Goal: Information Seeking & Learning: Check status

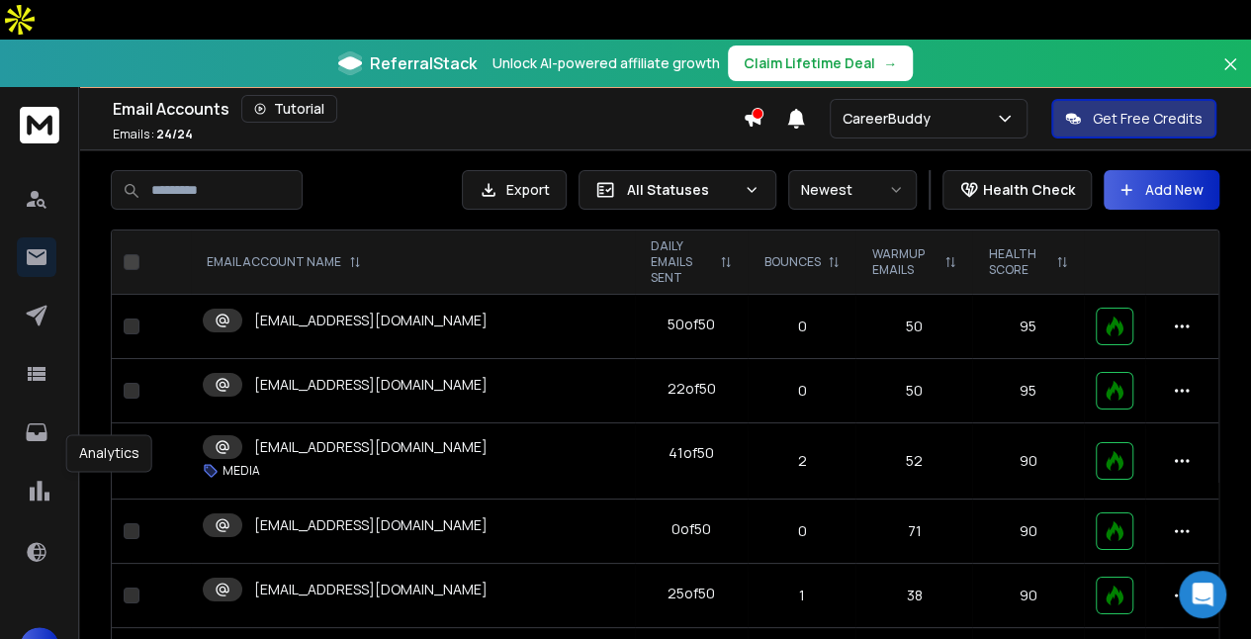
click at [30, 481] on icon at bounding box center [40, 491] width 20 height 20
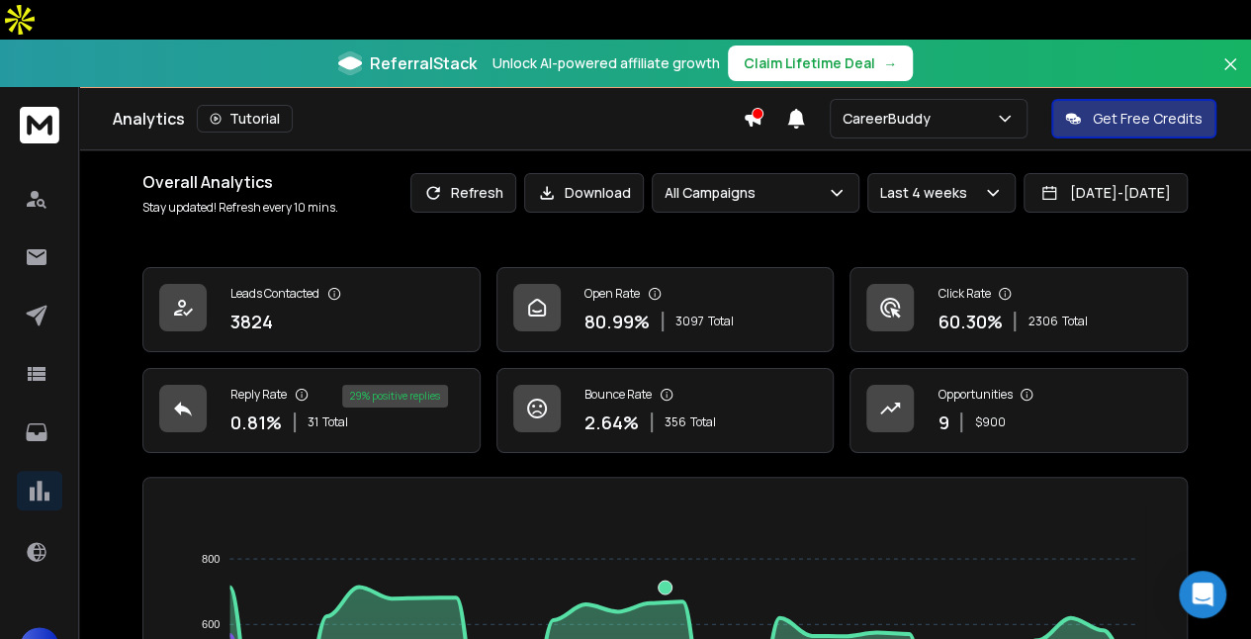
click at [983, 183] on icon "button" at bounding box center [993, 193] width 20 height 20
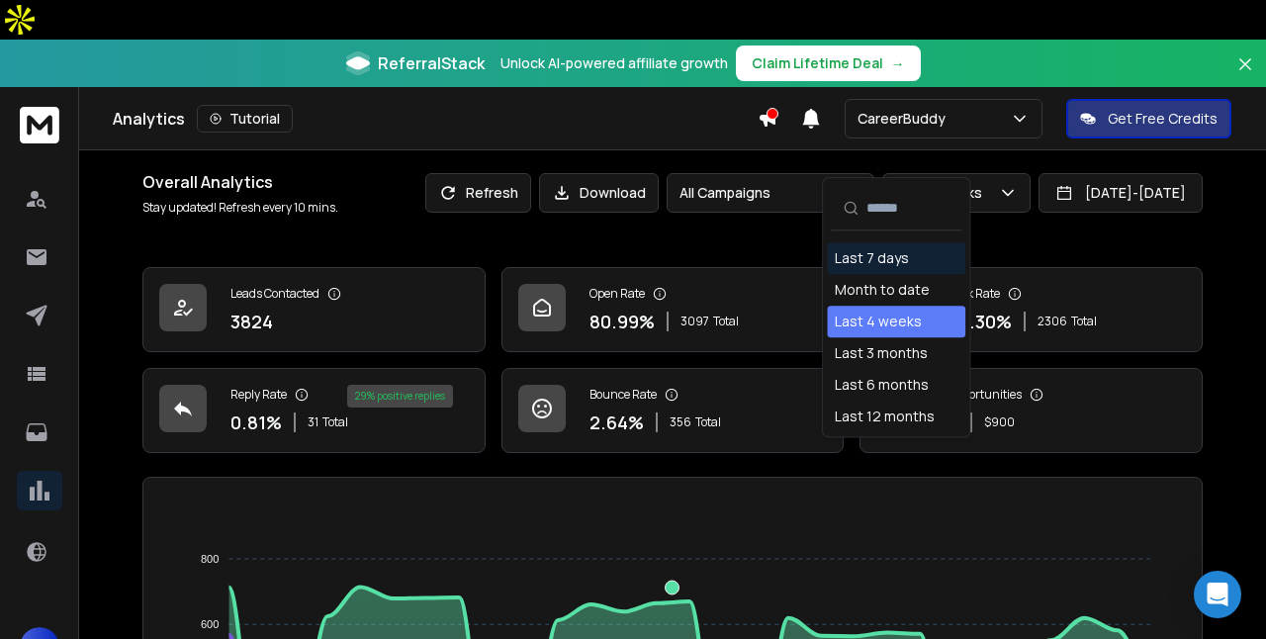
click at [894, 248] on div "Last 7 days" at bounding box center [872, 258] width 74 height 20
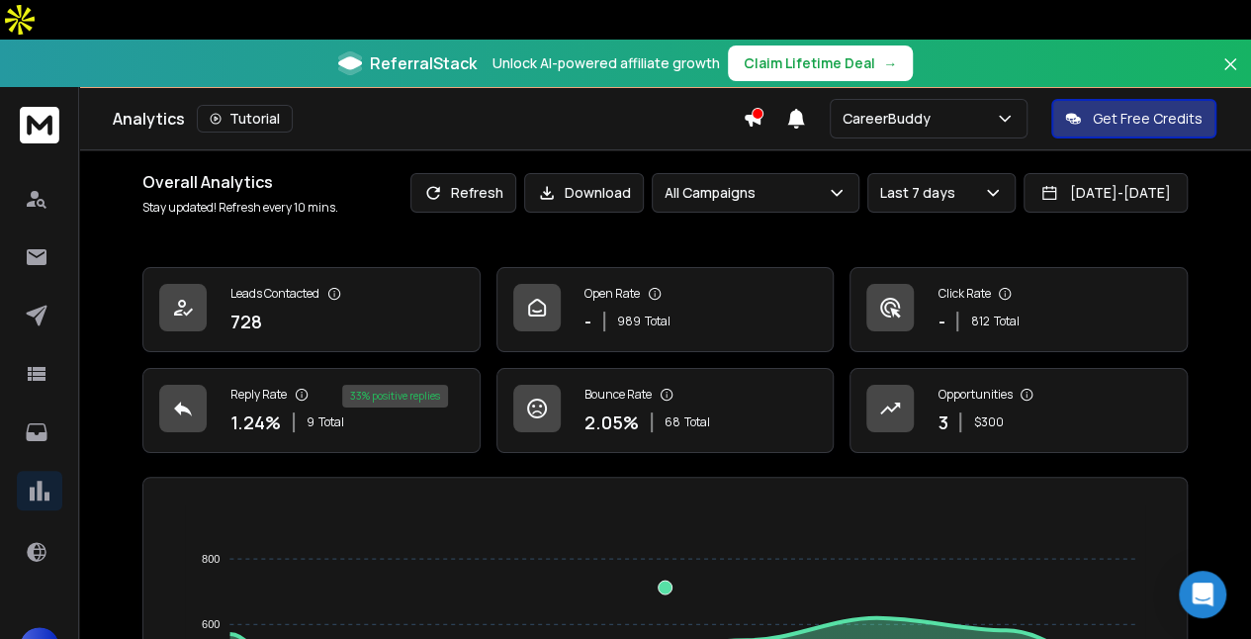
click at [827, 183] on icon at bounding box center [837, 193] width 20 height 20
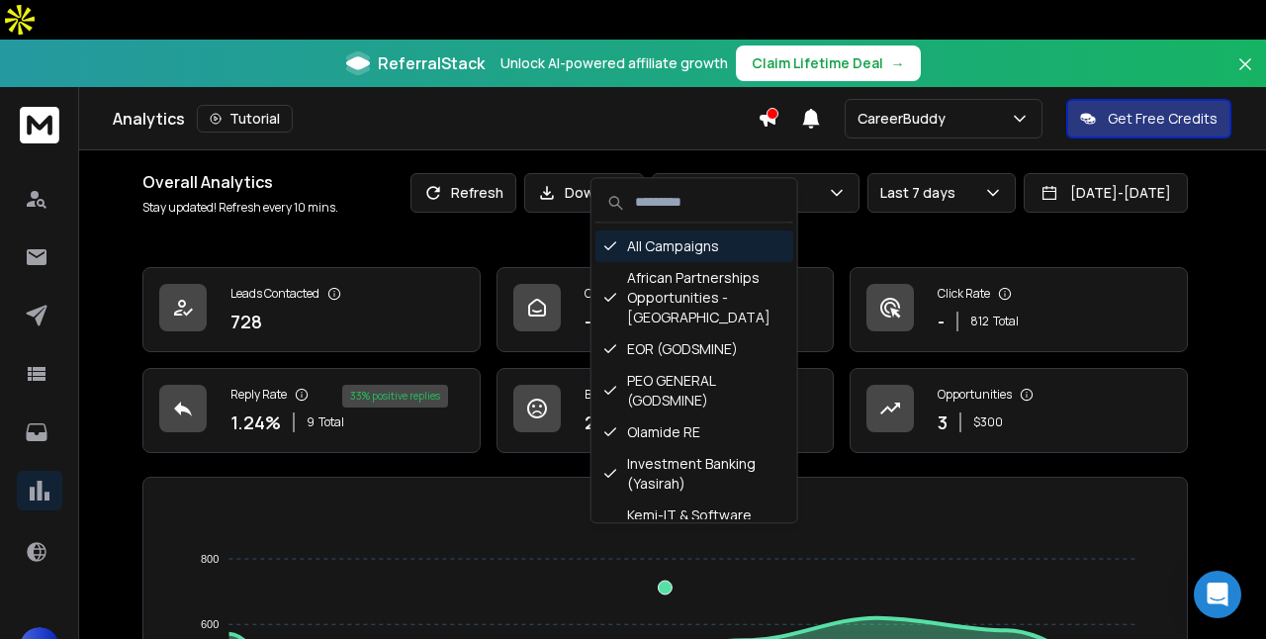
click at [647, 252] on div "All Campaigns" at bounding box center [694, 246] width 198 height 32
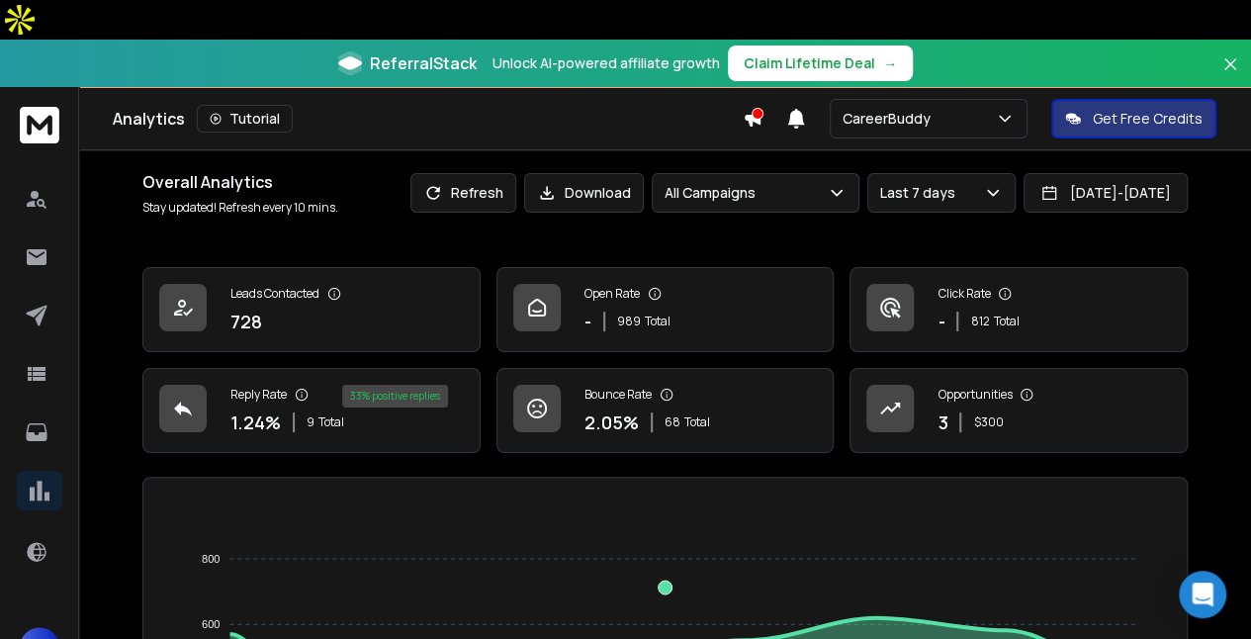
click at [752, 183] on div "All Campaigns" at bounding box center [755, 193] width 182 height 20
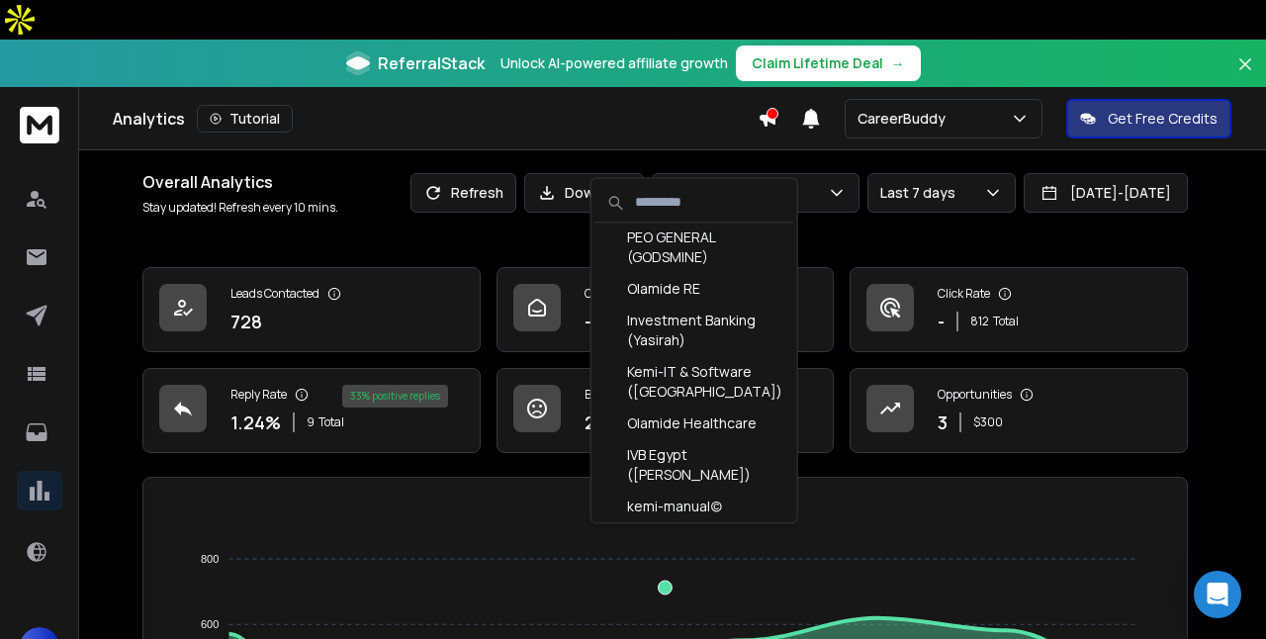
scroll to position [147, 0]
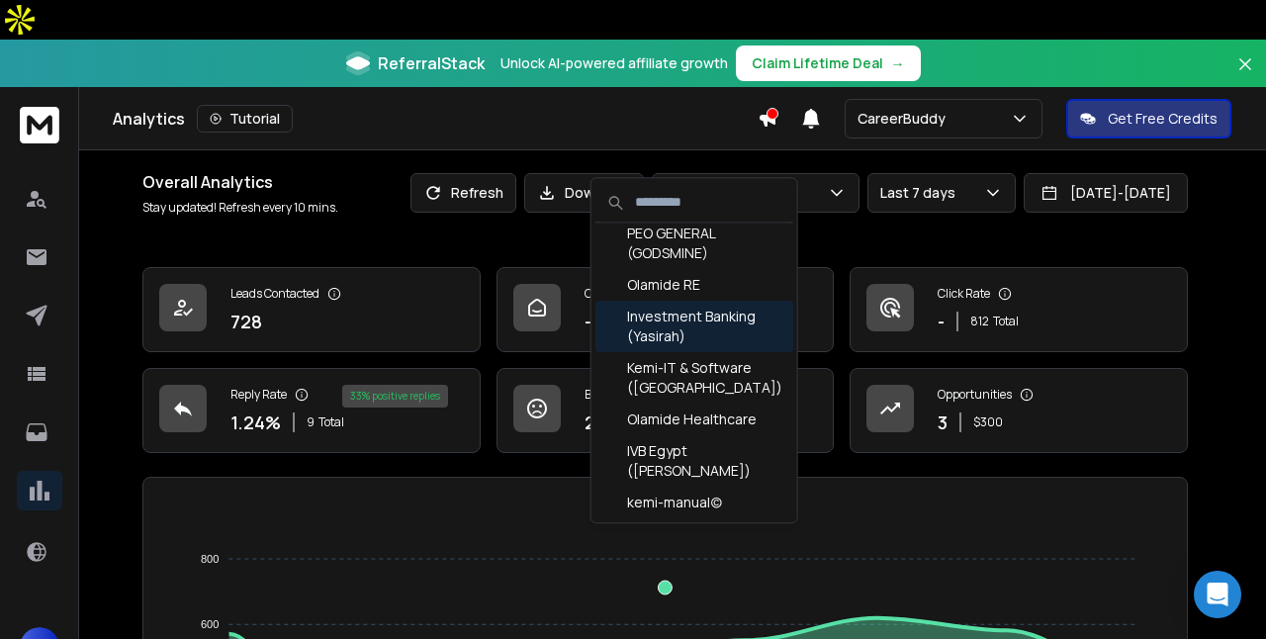
click at [673, 310] on div "Investment Banking (Yasirah)" at bounding box center [694, 326] width 198 height 51
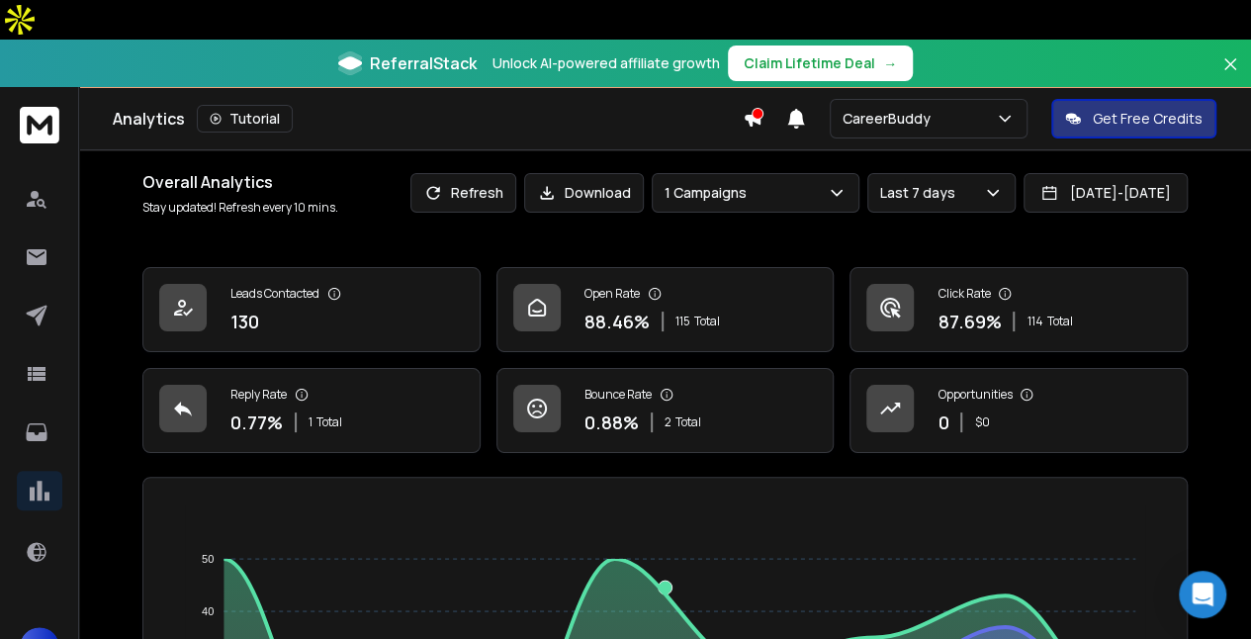
click at [827, 183] on icon at bounding box center [837, 193] width 20 height 20
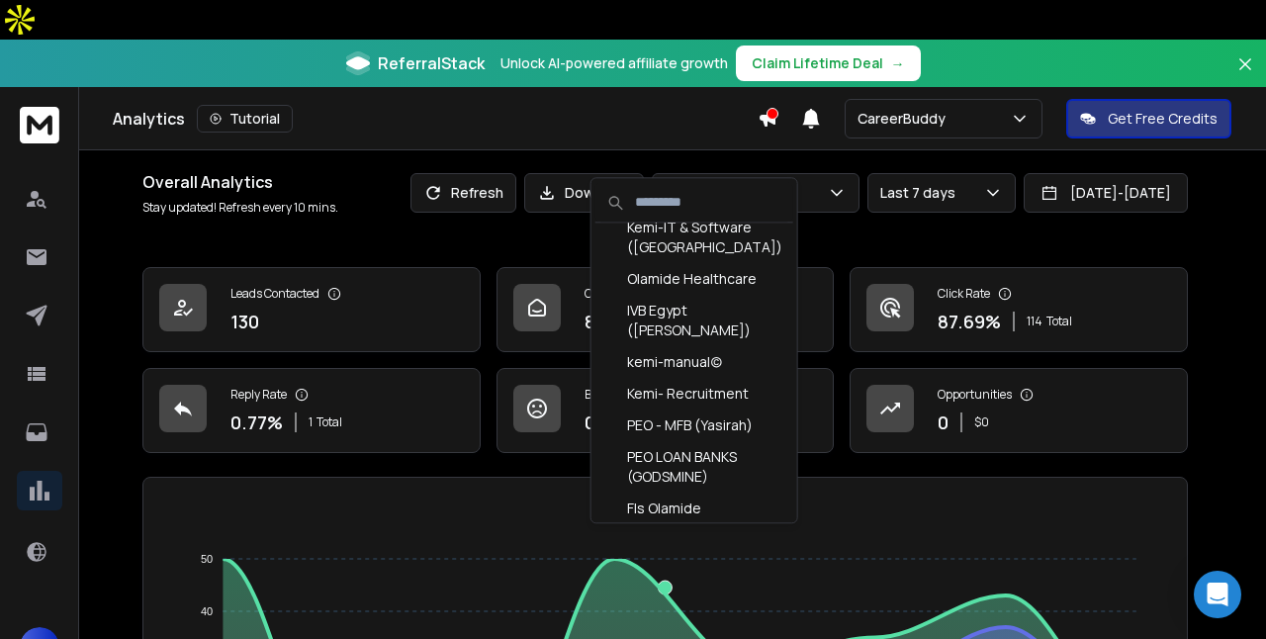
scroll to position [302, 0]
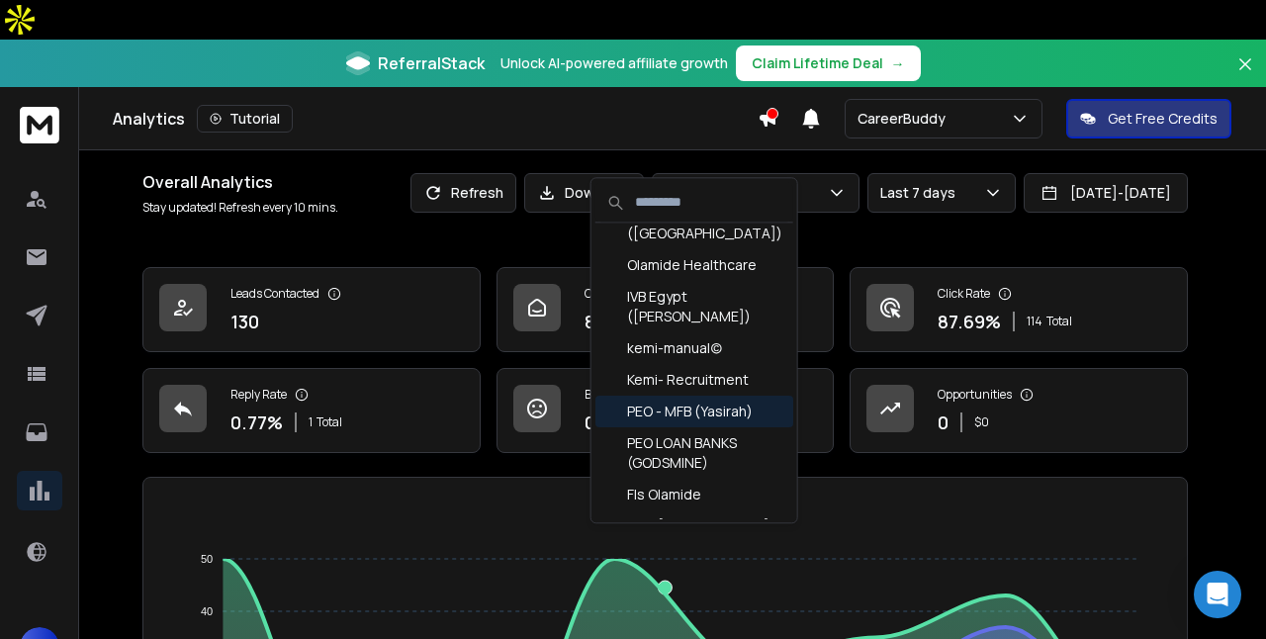
click at [639, 396] on div "PEO - MFB (Yasirah)" at bounding box center [694, 412] width 198 height 32
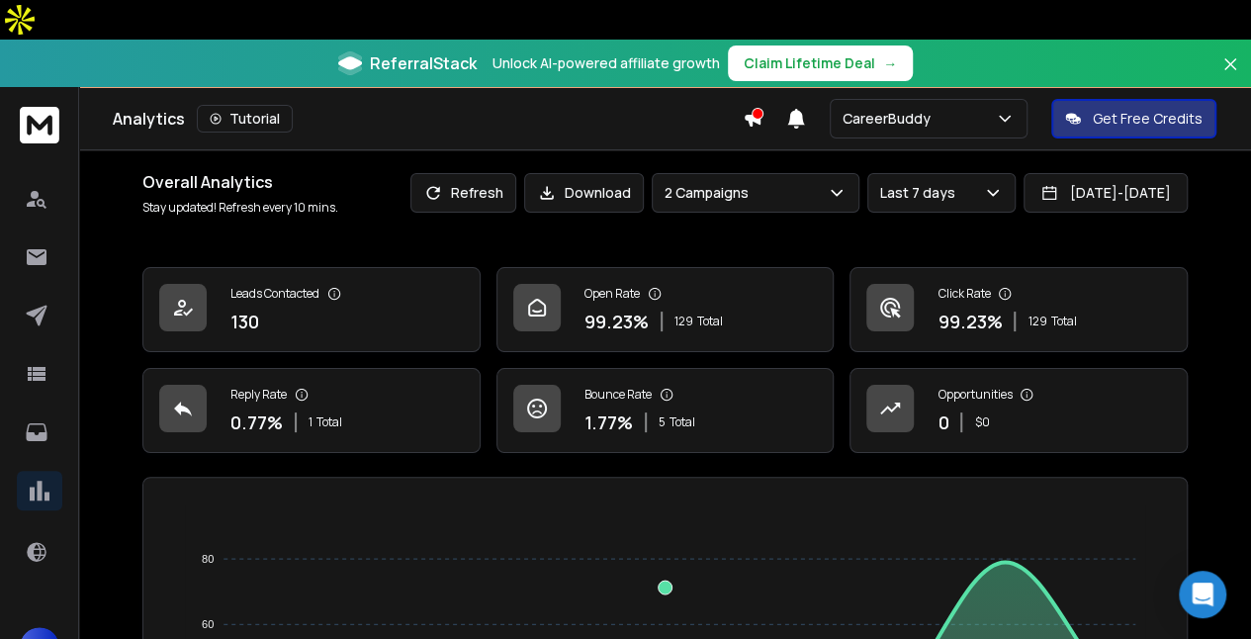
click at [832, 191] on icon at bounding box center [837, 193] width 10 height 5
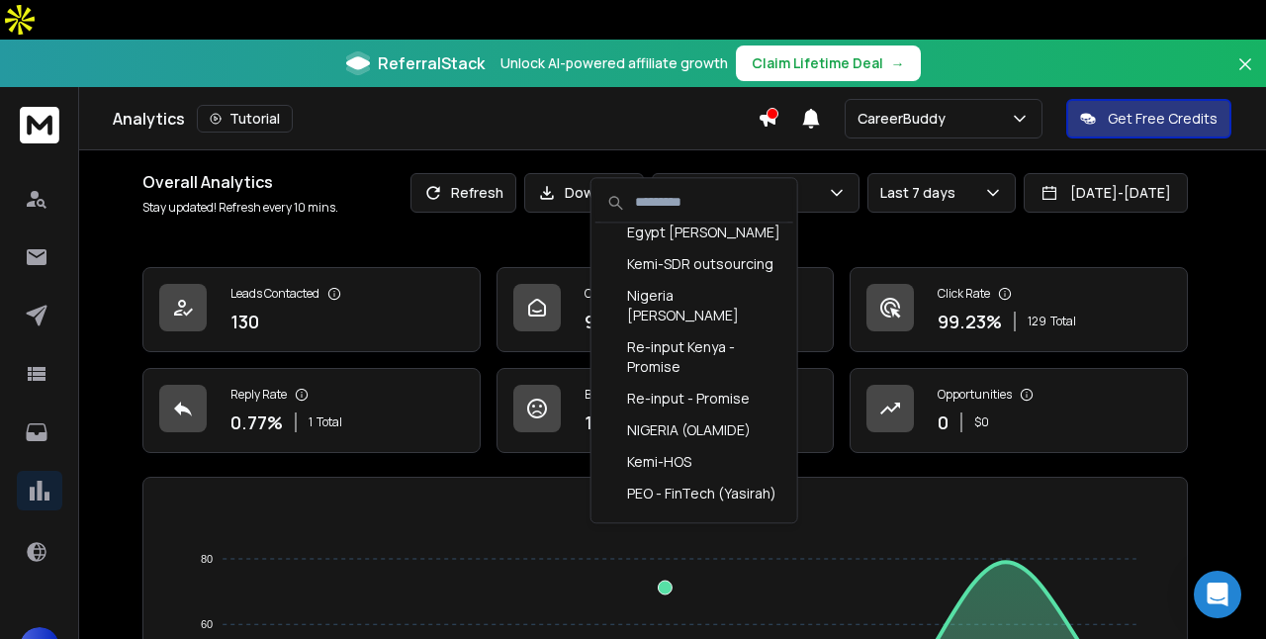
scroll to position [721, 0]
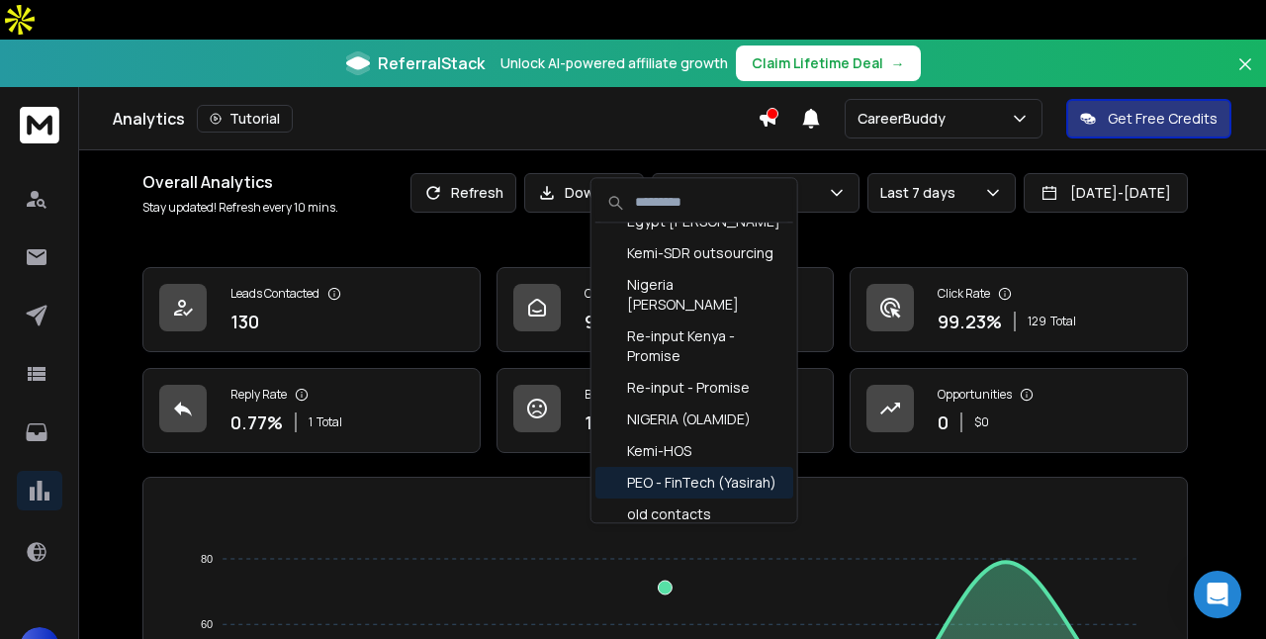
click at [664, 467] on div "PEO - FinTech (Yasirah)" at bounding box center [694, 483] width 198 height 32
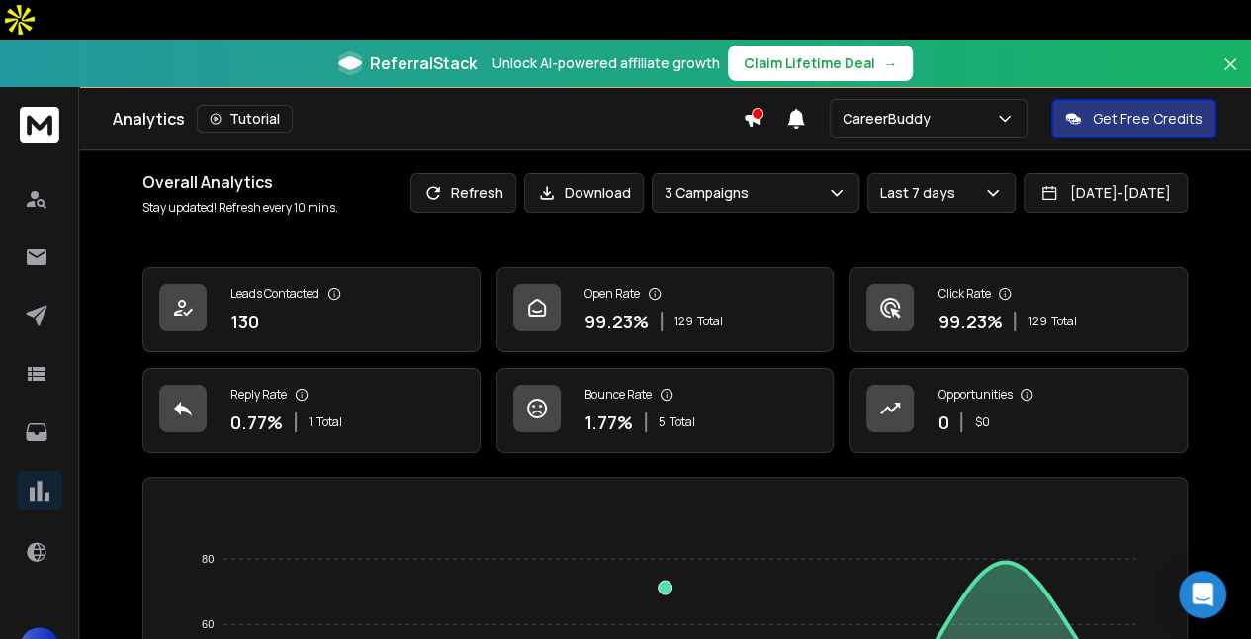
click at [761, 183] on div "3 Campaigns" at bounding box center [755, 193] width 182 height 20
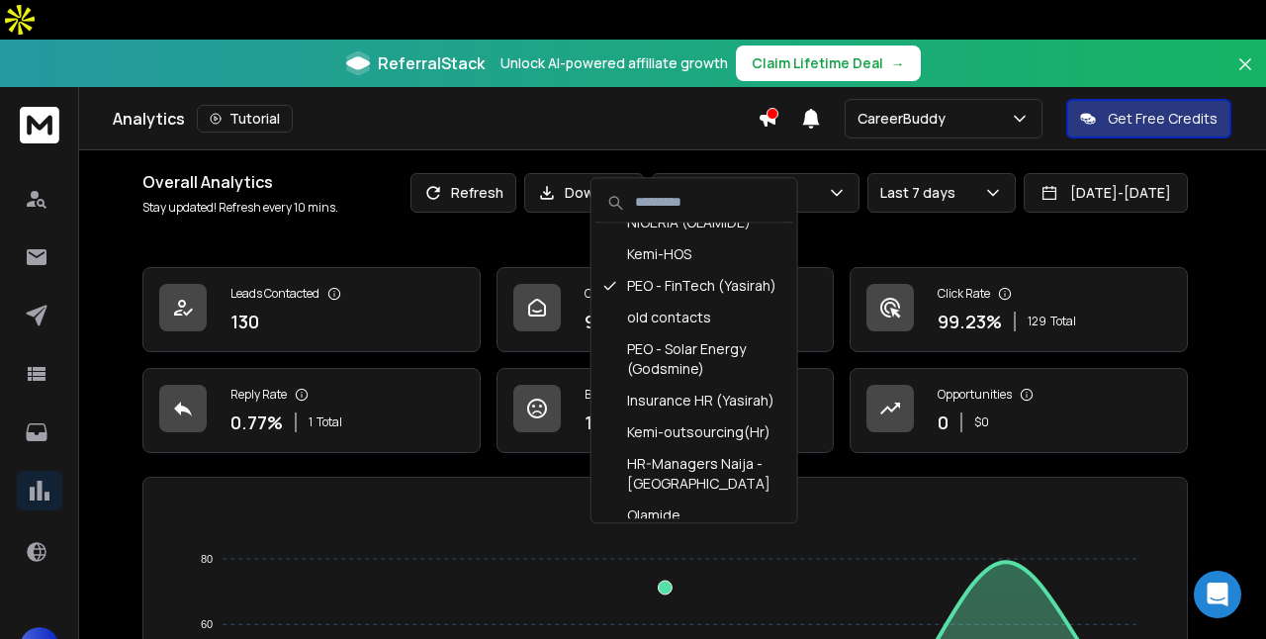
scroll to position [926, 0]
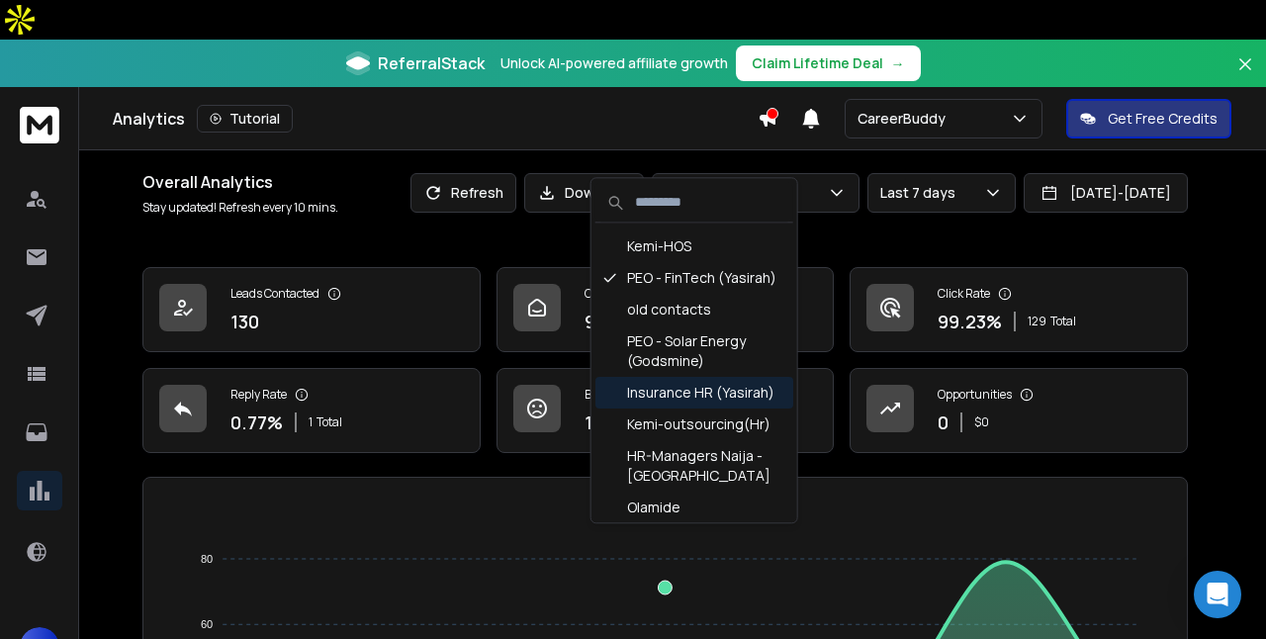
click at [657, 377] on div "Insurance HR (Yasirah)" at bounding box center [694, 393] width 198 height 32
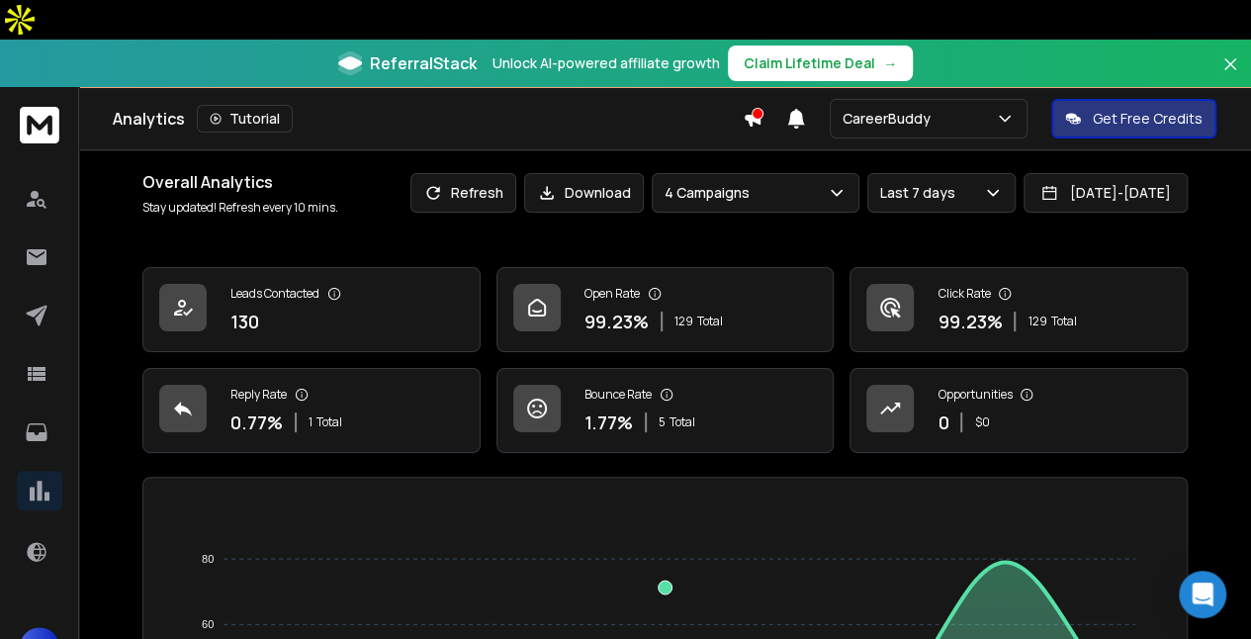
click at [827, 183] on icon at bounding box center [837, 193] width 20 height 20
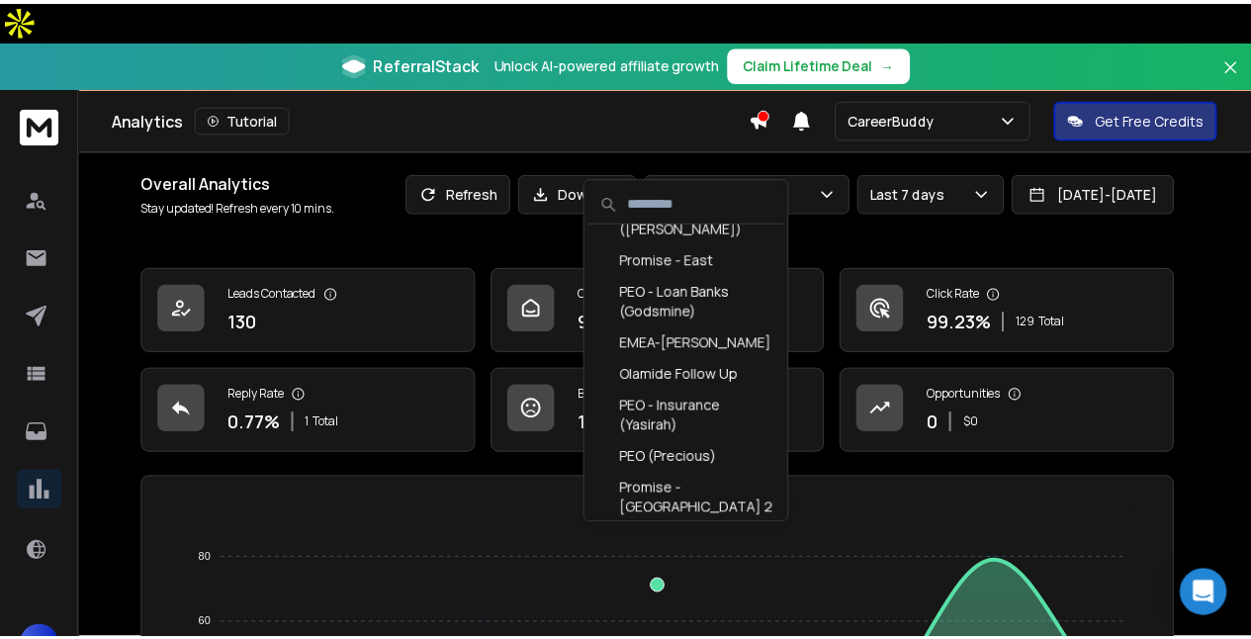
scroll to position [1278, 0]
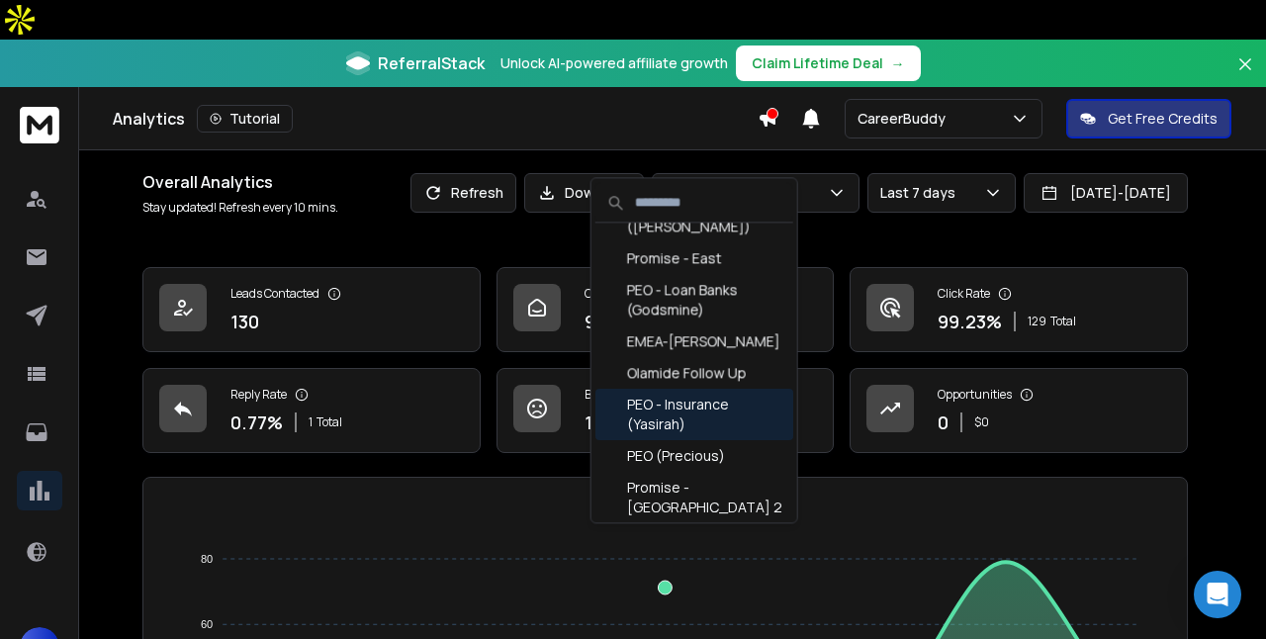
click at [684, 389] on div "PEO - Insurance (Yasirah)" at bounding box center [694, 414] width 198 height 51
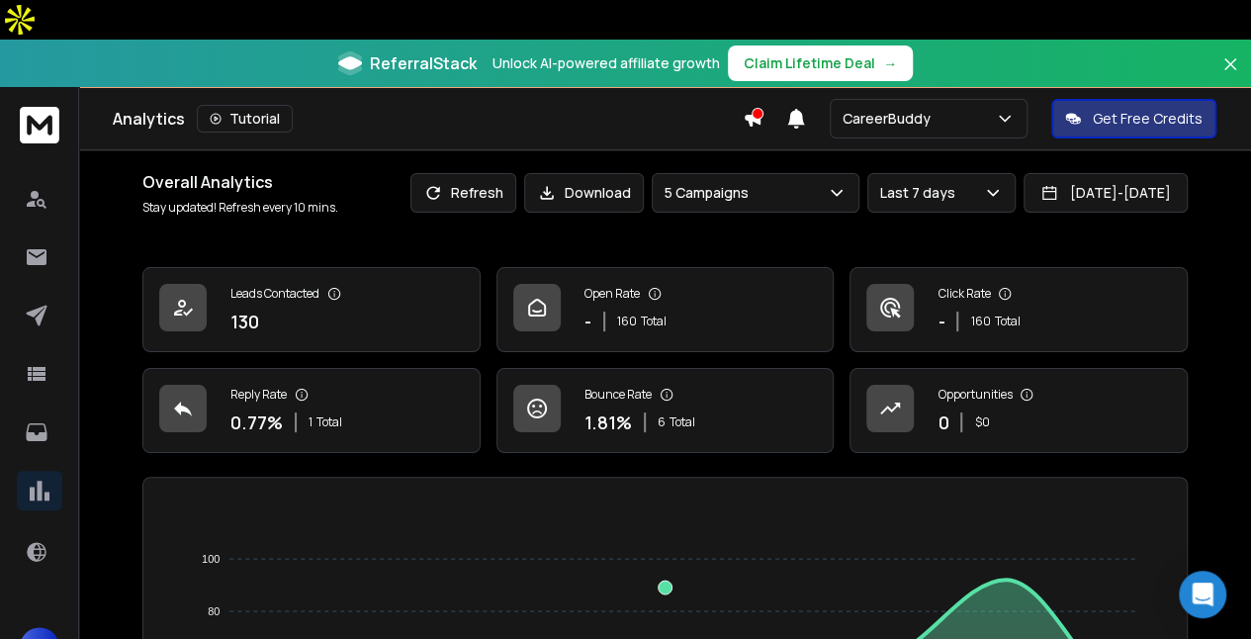
click at [1035, 173] on button "[DATE] - [DATE]" at bounding box center [1105, 193] width 164 height 40
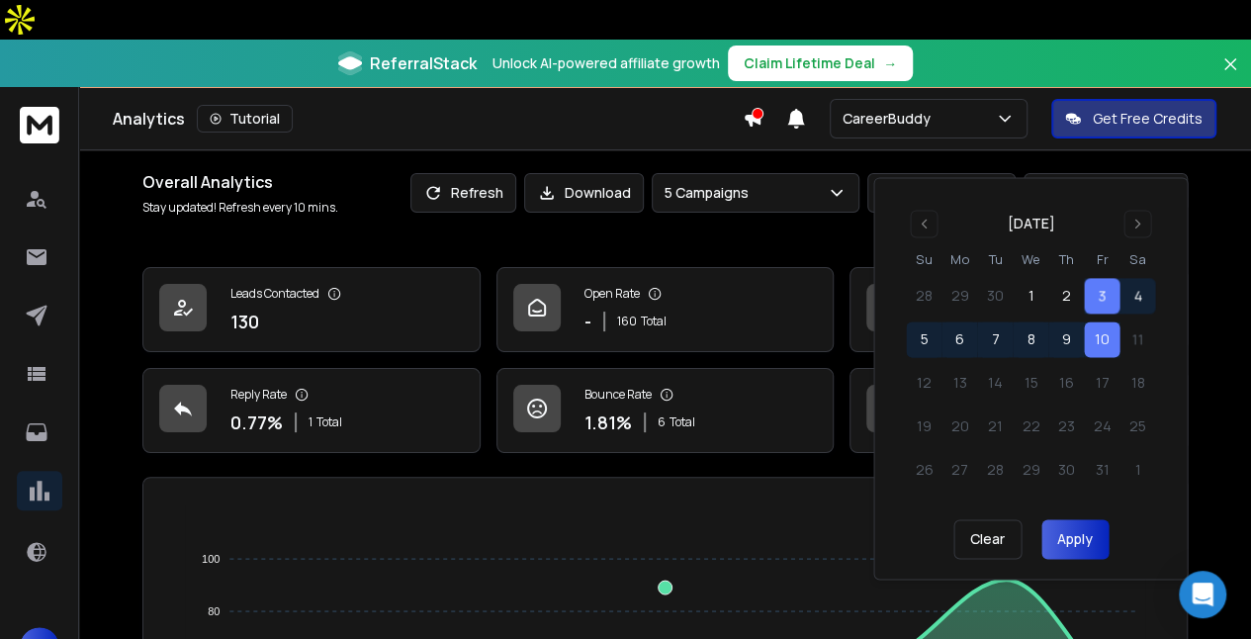
click at [920, 339] on button "5" at bounding box center [924, 340] width 36 height 36
click at [1065, 544] on button "Apply" at bounding box center [1074, 540] width 67 height 40
